Goal: Check status: Check status

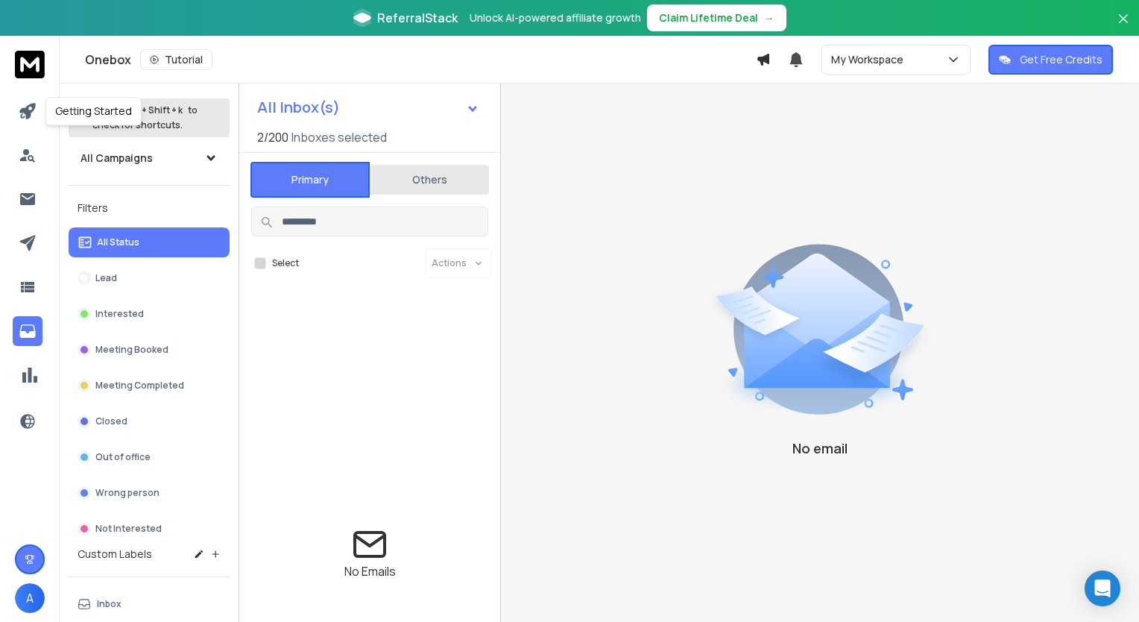
scroll to position [75, 0]
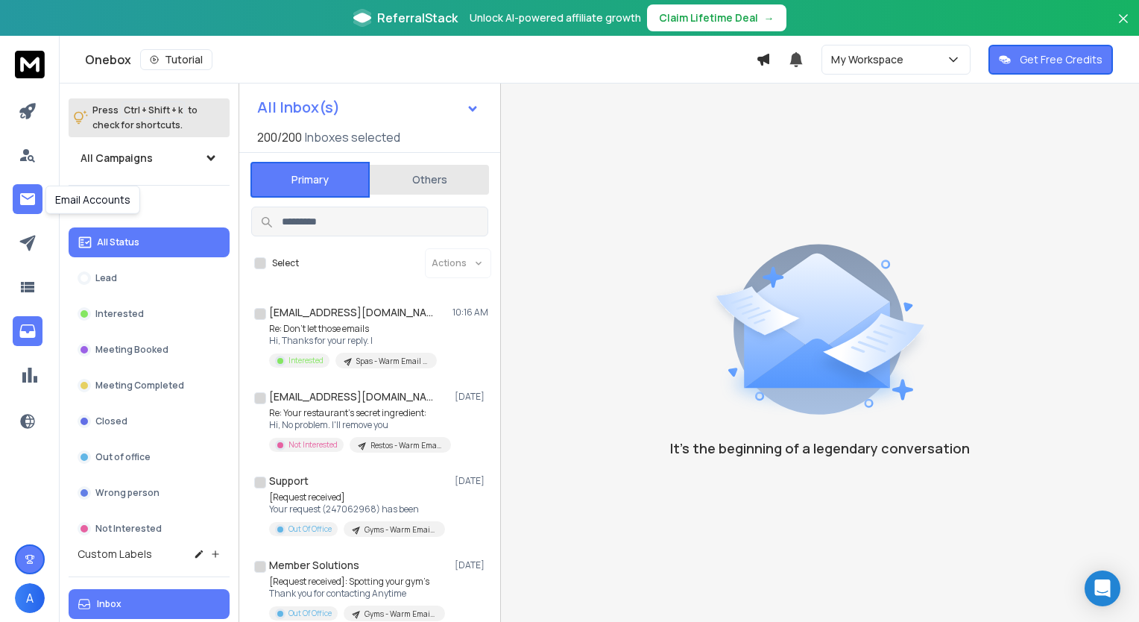
click at [27, 199] on icon at bounding box center [28, 199] width 18 height 18
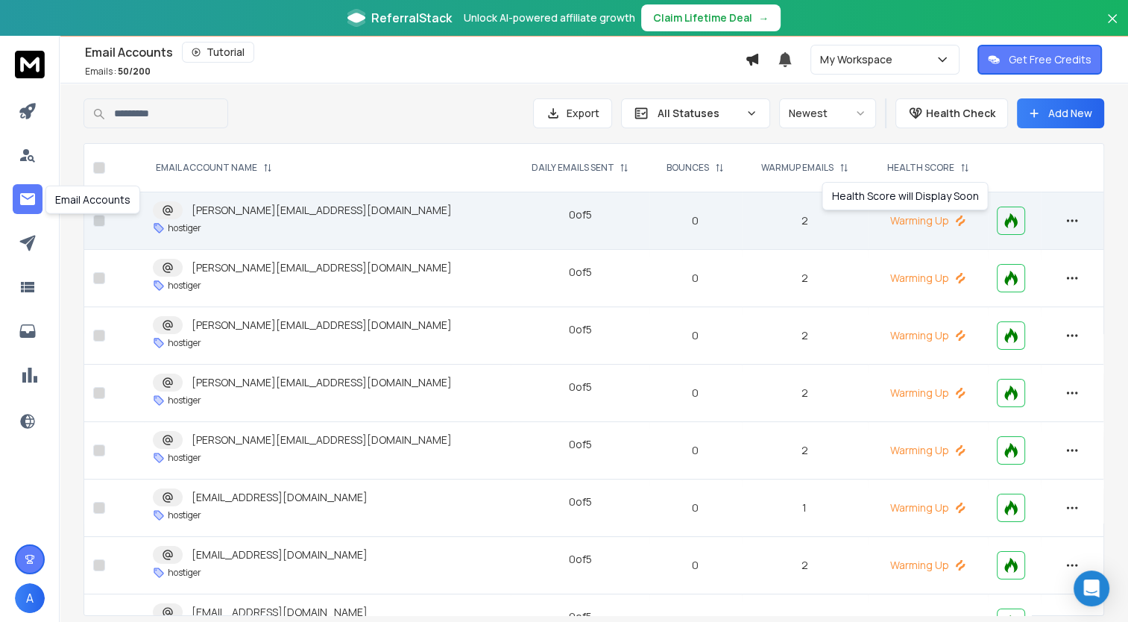
click at [918, 219] on p "Warming Up" at bounding box center [928, 220] width 102 height 15
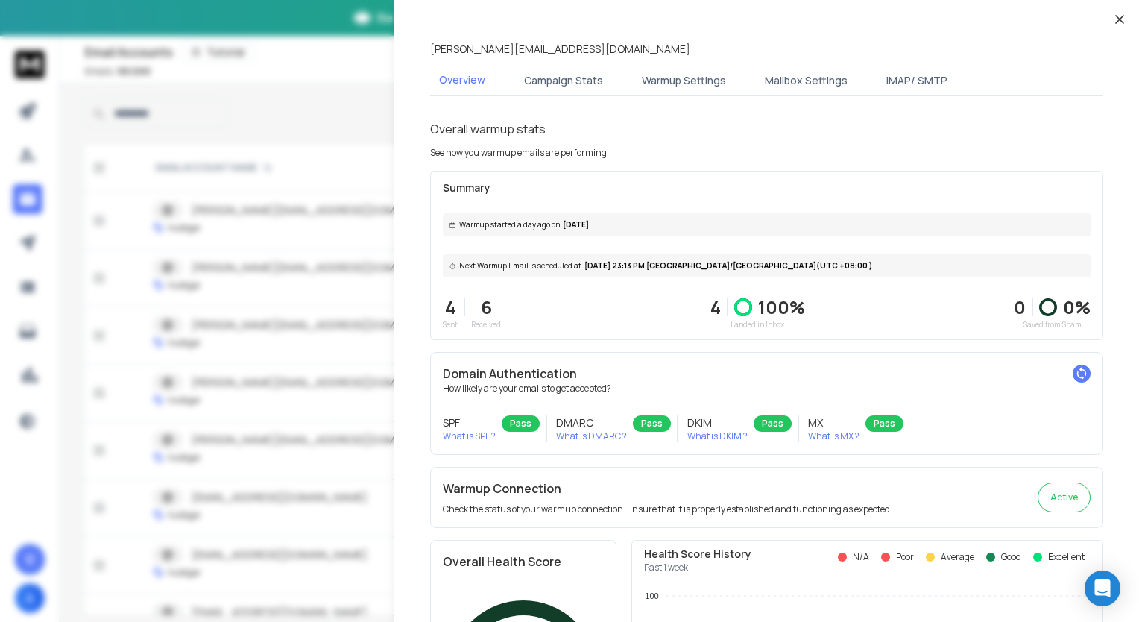
click at [1117, 23] on icon "button" at bounding box center [1119, 19] width 15 height 15
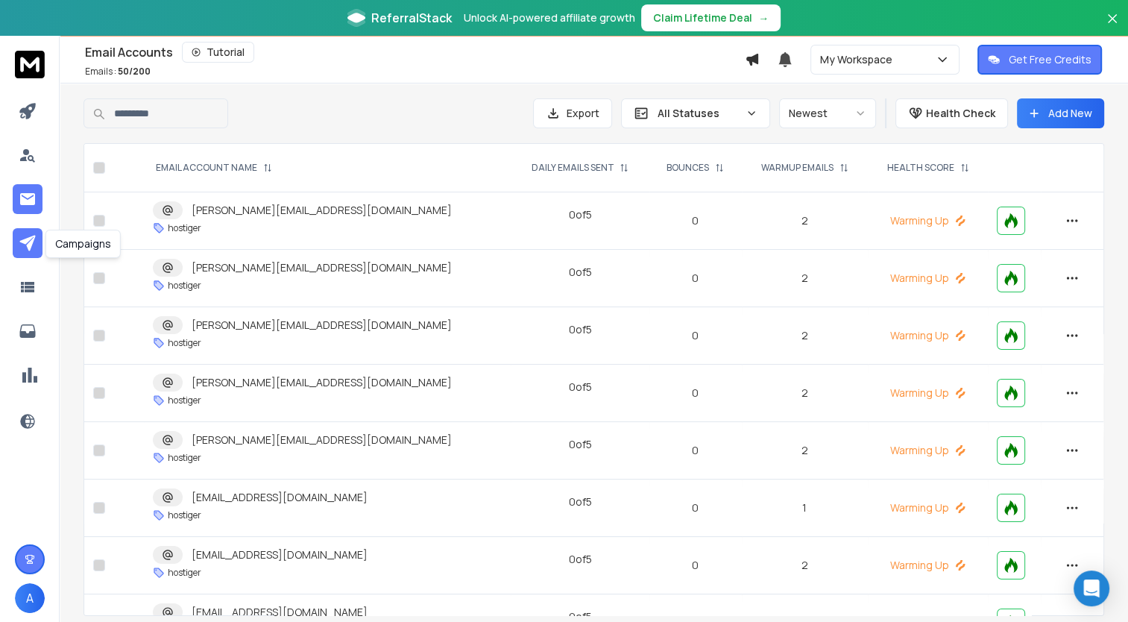
click at [19, 236] on icon at bounding box center [28, 243] width 18 height 18
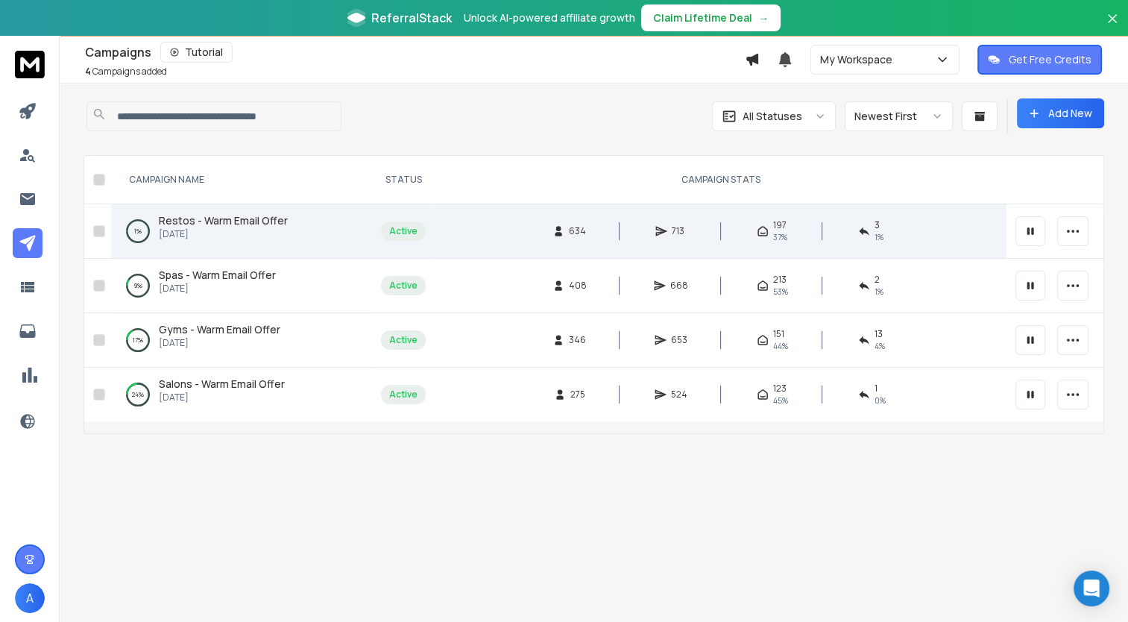
click at [239, 222] on span "Restos - Warm Email Offer" at bounding box center [223, 220] width 129 height 14
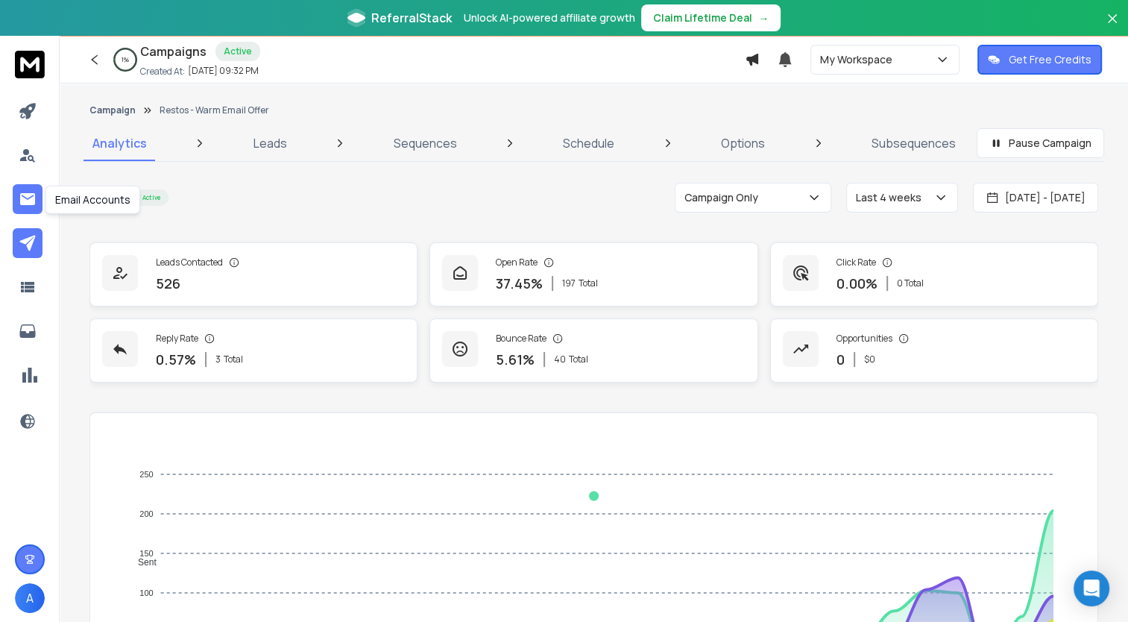
click at [19, 205] on icon at bounding box center [28, 199] width 18 height 18
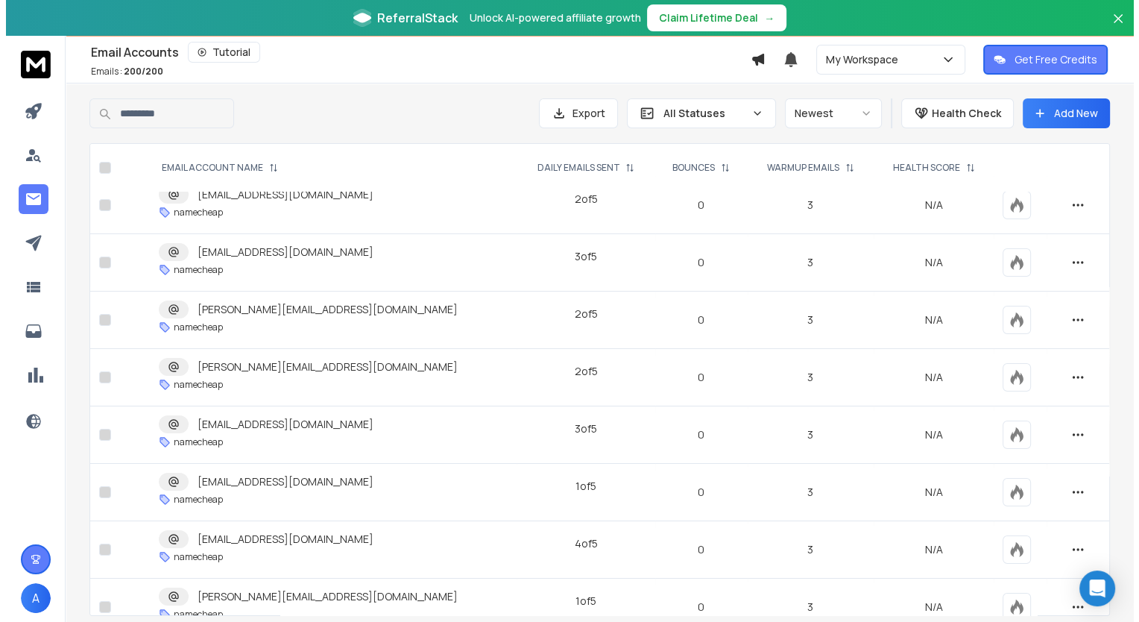
scroll to position [10506, 0]
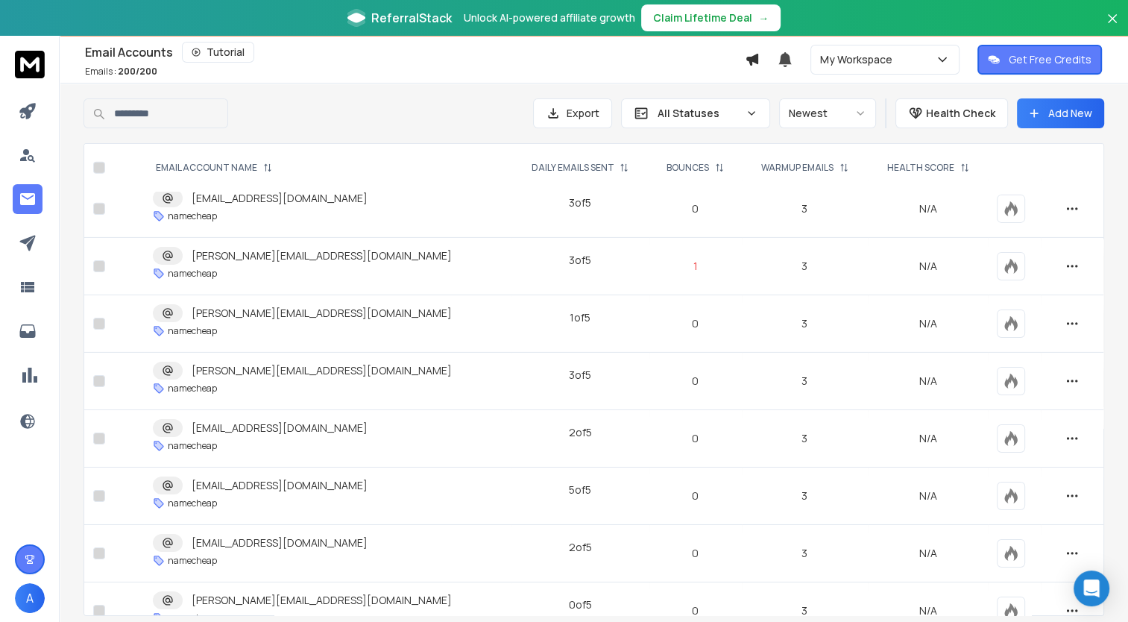
click at [719, 112] on p "All Statuses" at bounding box center [698, 113] width 82 height 15
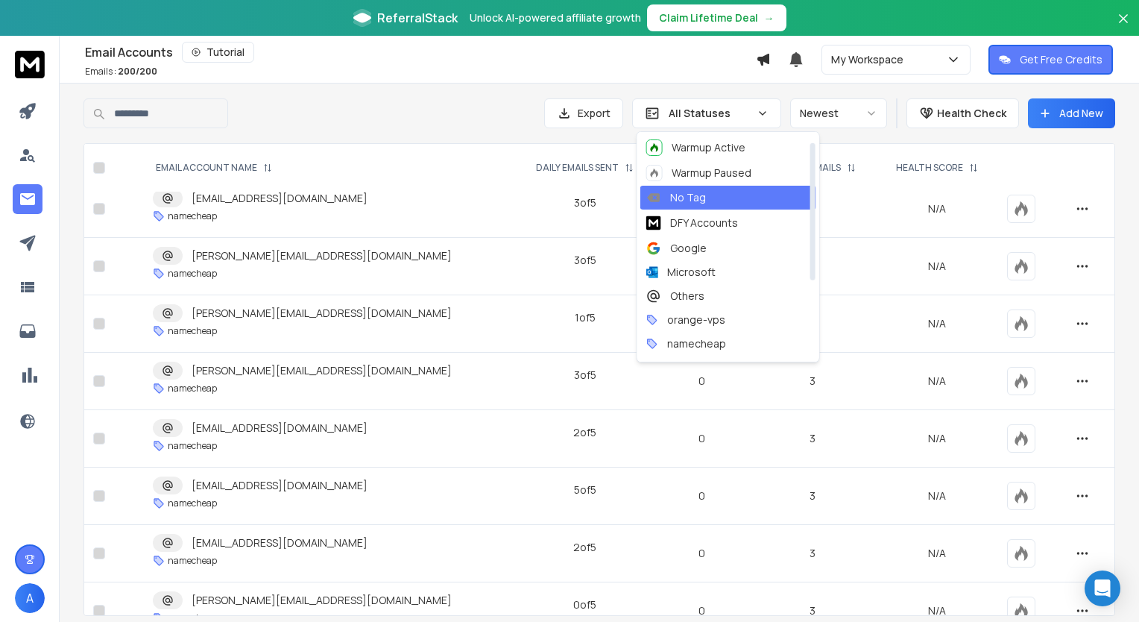
scroll to position [139, 0]
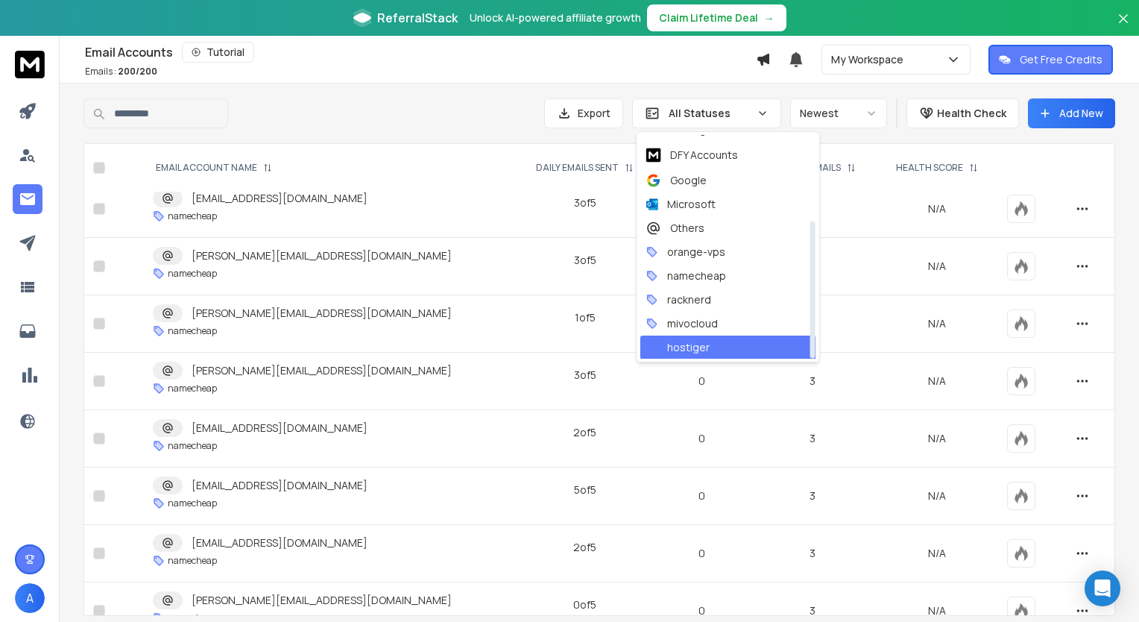
click at [698, 342] on div "hostiger" at bounding box center [677, 347] width 63 height 15
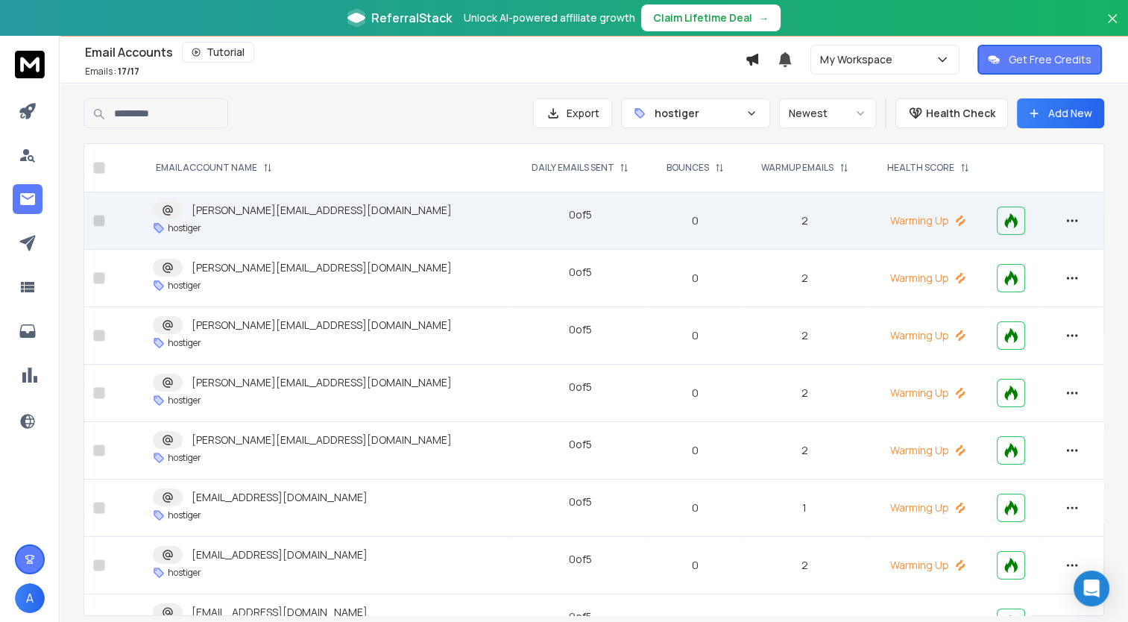
click at [789, 223] on td "2" at bounding box center [805, 220] width 126 height 57
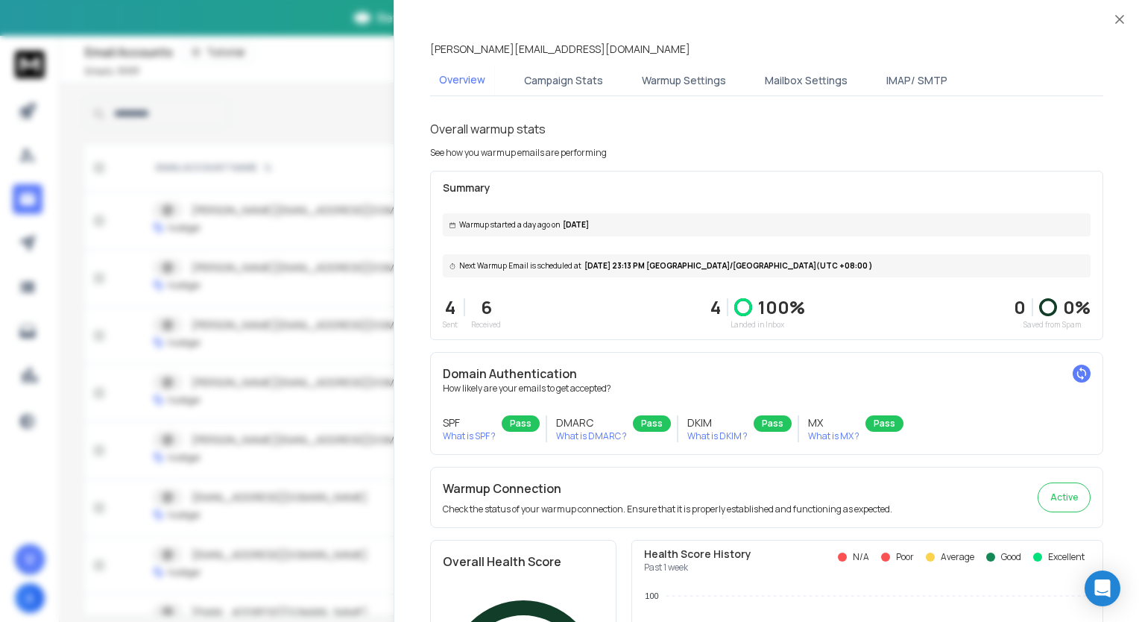
click at [265, 131] on div at bounding box center [569, 311] width 1139 height 622
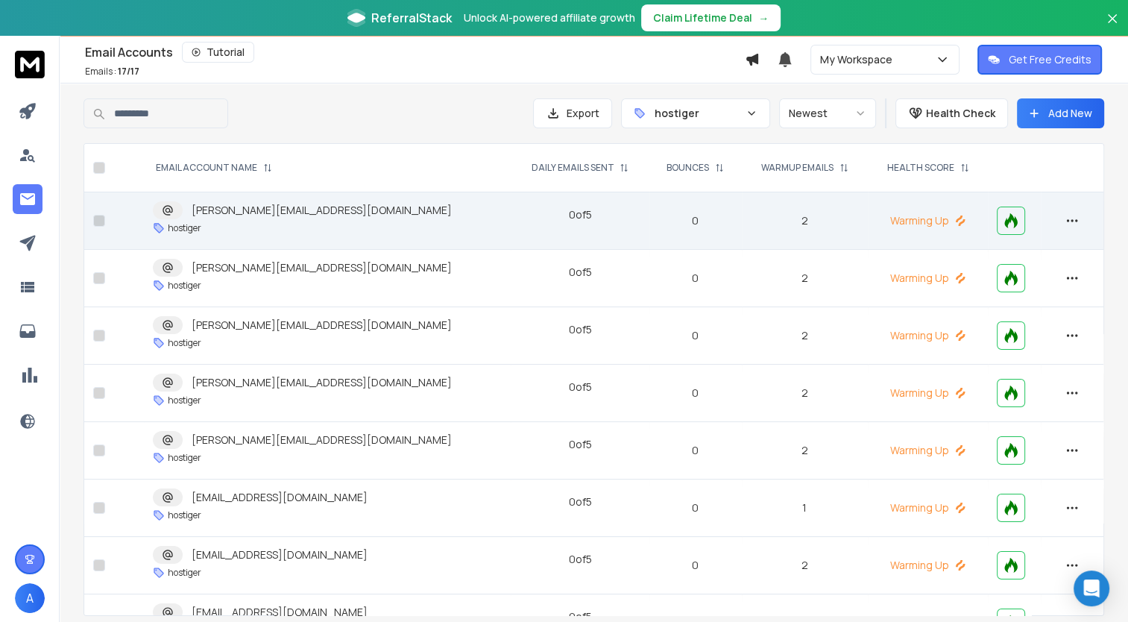
click at [781, 227] on td "2" at bounding box center [805, 220] width 126 height 57
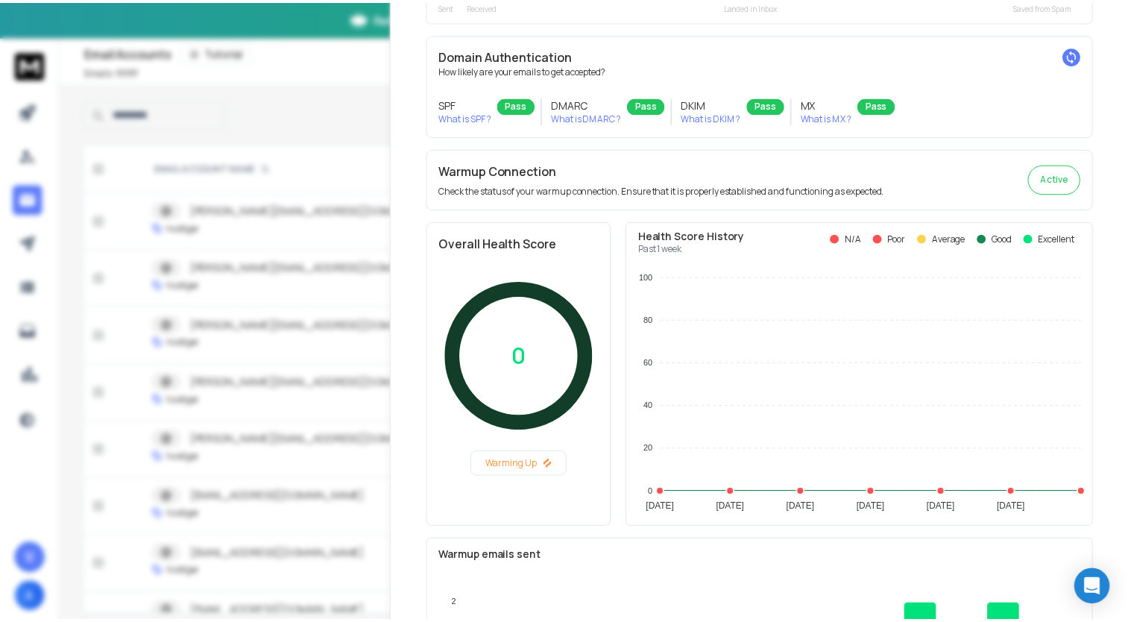
scroll to position [373, 0]
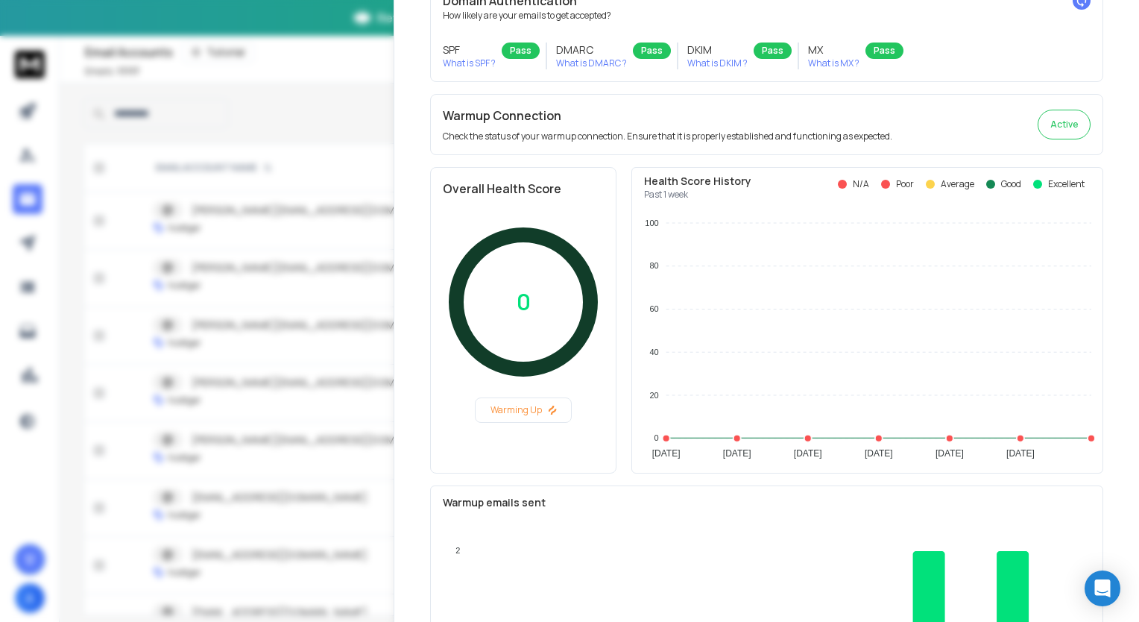
click at [186, 112] on div at bounding box center [569, 311] width 1139 height 622
